Goal: Task Accomplishment & Management: Manage account settings

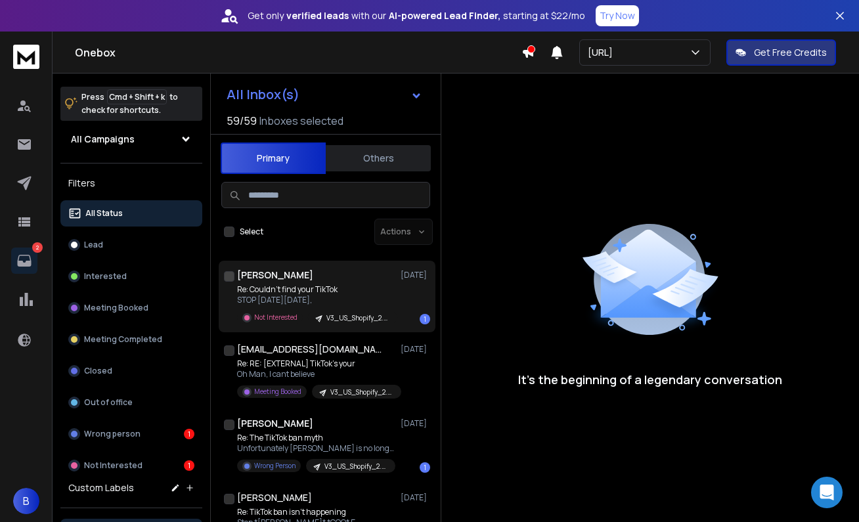
click at [365, 286] on p "Re: Couldn’t find your TikTok" at bounding box center [316, 289] width 158 height 11
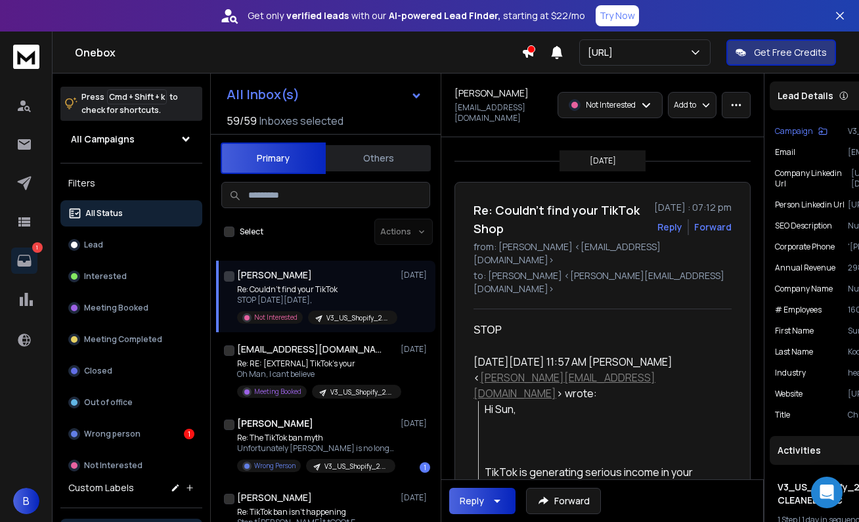
click at [742, 101] on icon "button" at bounding box center [736, 105] width 12 height 12
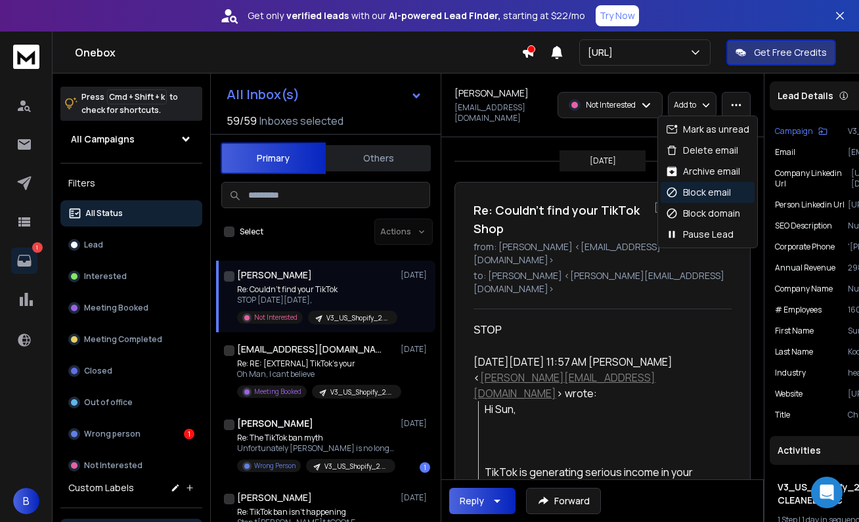
click at [715, 192] on div "Block email" at bounding box center [698, 192] width 65 height 13
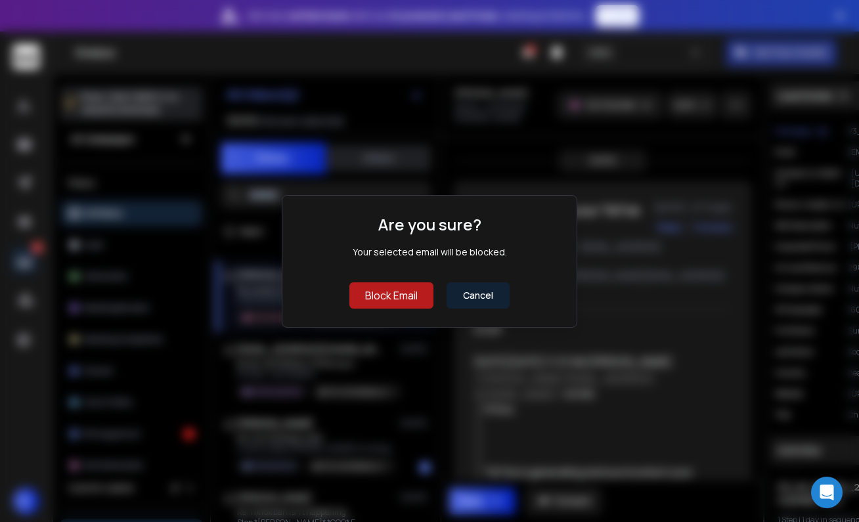
click at [391, 307] on button "Block Email" at bounding box center [391, 295] width 84 height 26
